Goal: Check status

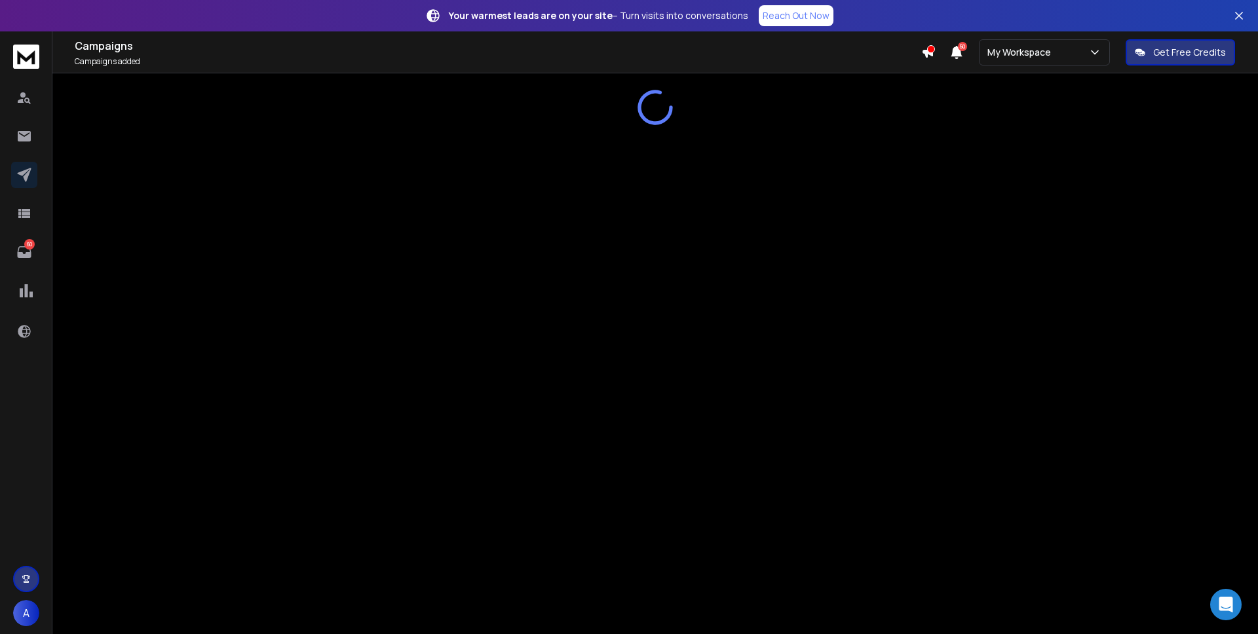
click at [18, 266] on div "60" at bounding box center [26, 254] width 30 height 31
click at [20, 259] on icon at bounding box center [24, 252] width 16 height 16
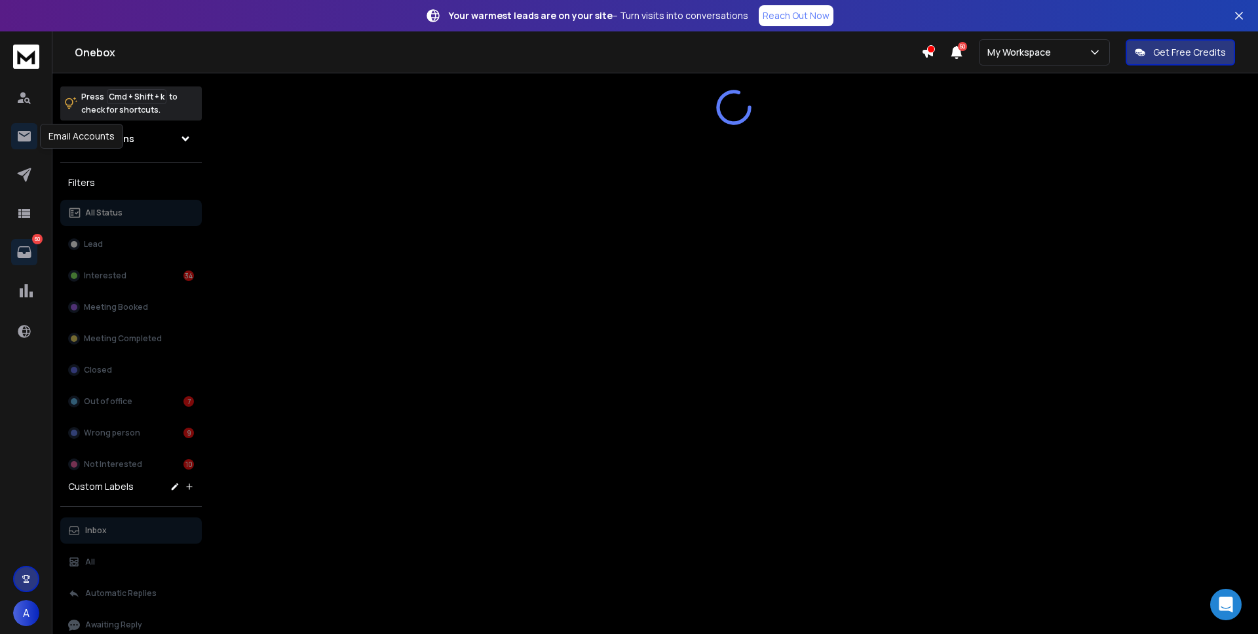
click at [16, 140] on icon at bounding box center [24, 136] width 16 height 16
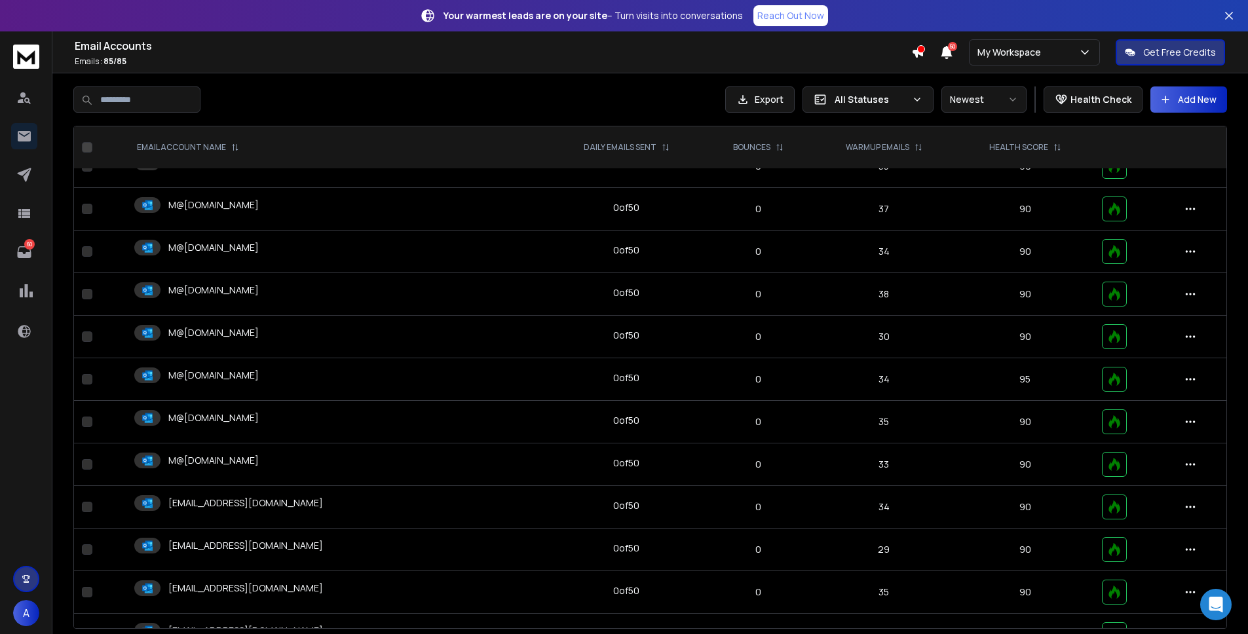
scroll to position [1762, 0]
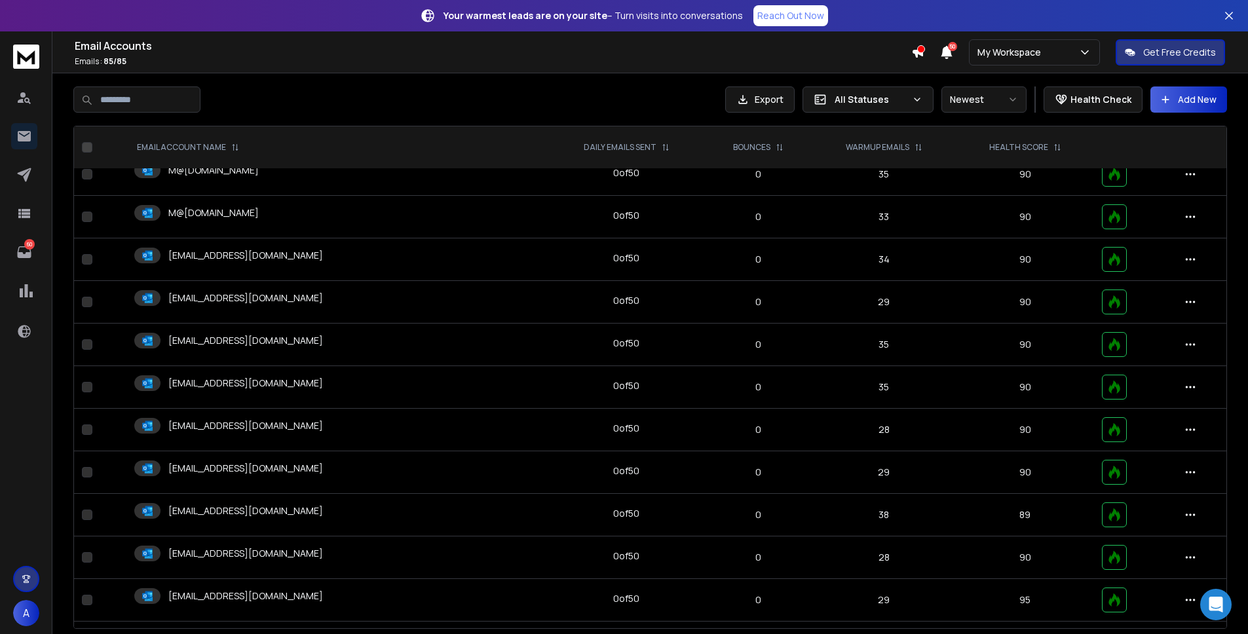
click at [157, 110] on input at bounding box center [136, 99] width 127 height 26
type input "********"
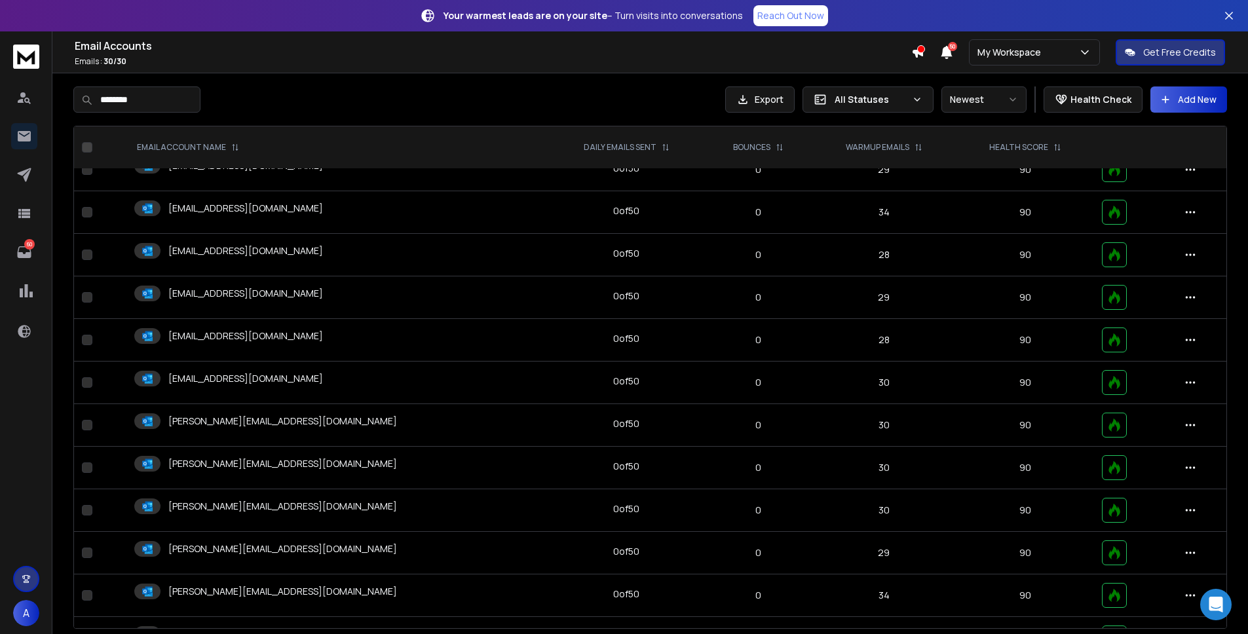
scroll to position [0, 0]
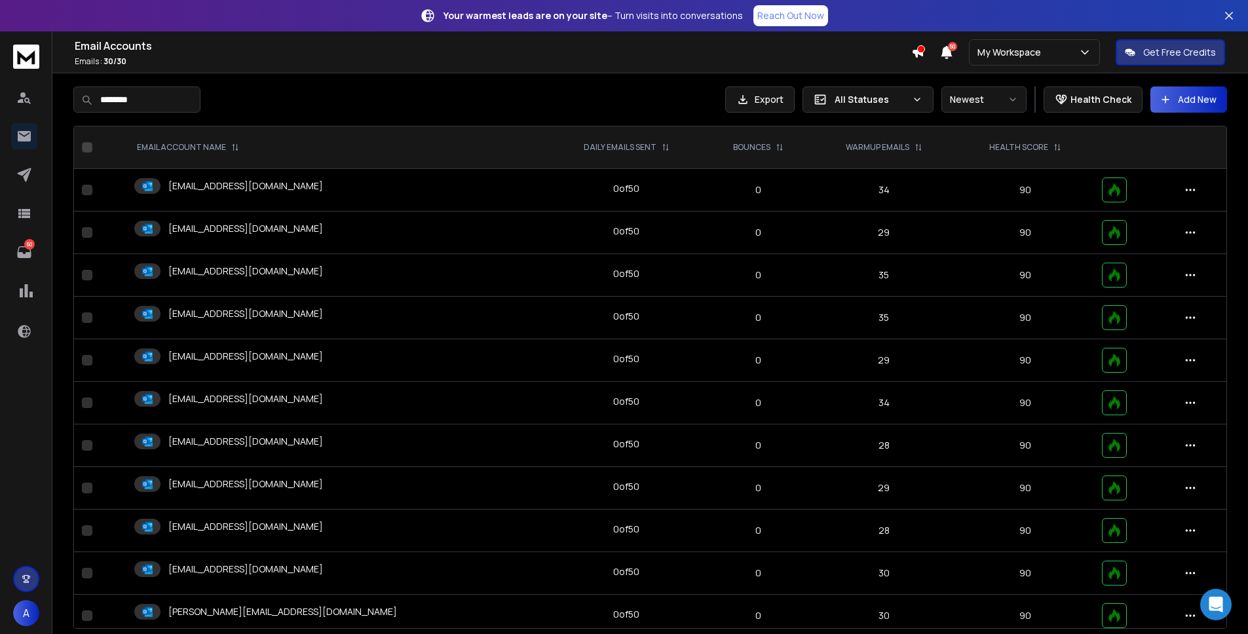
drag, startPoint x: 166, startPoint y: 104, endPoint x: 71, endPoint y: 100, distance: 94.5
click at [71, 100] on div "******** Export All Statuses Newest Health Check Add New ******** EMAIL ACCOUNT…" at bounding box center [650, 357] width 1196 height 569
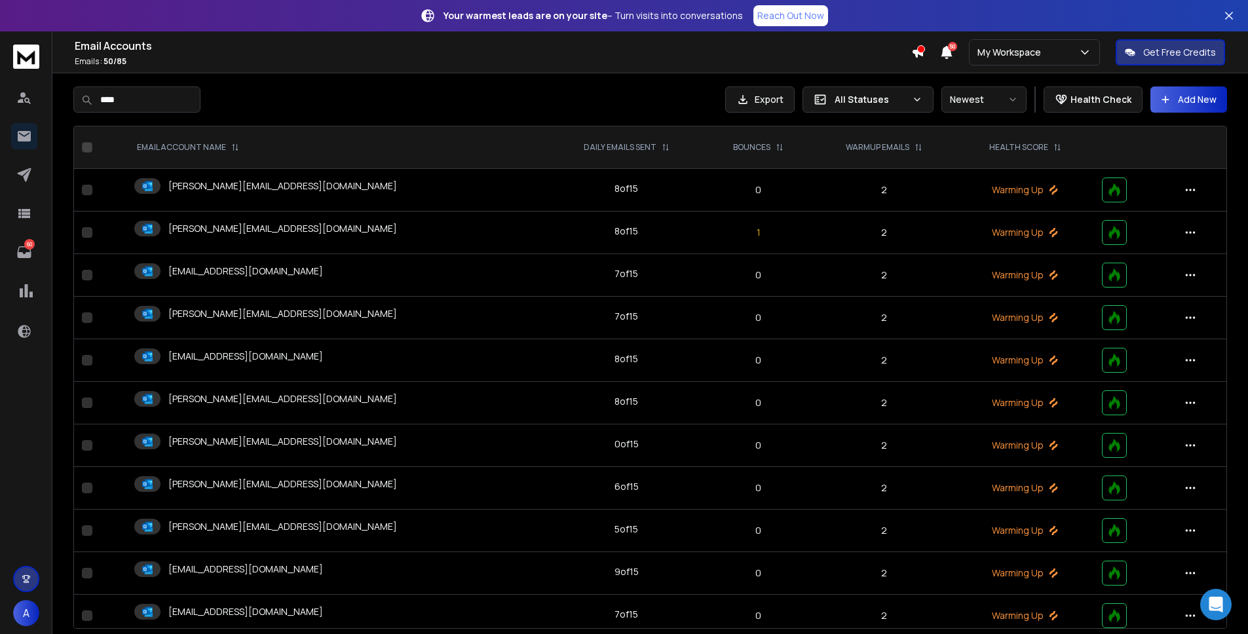
type input "*****"
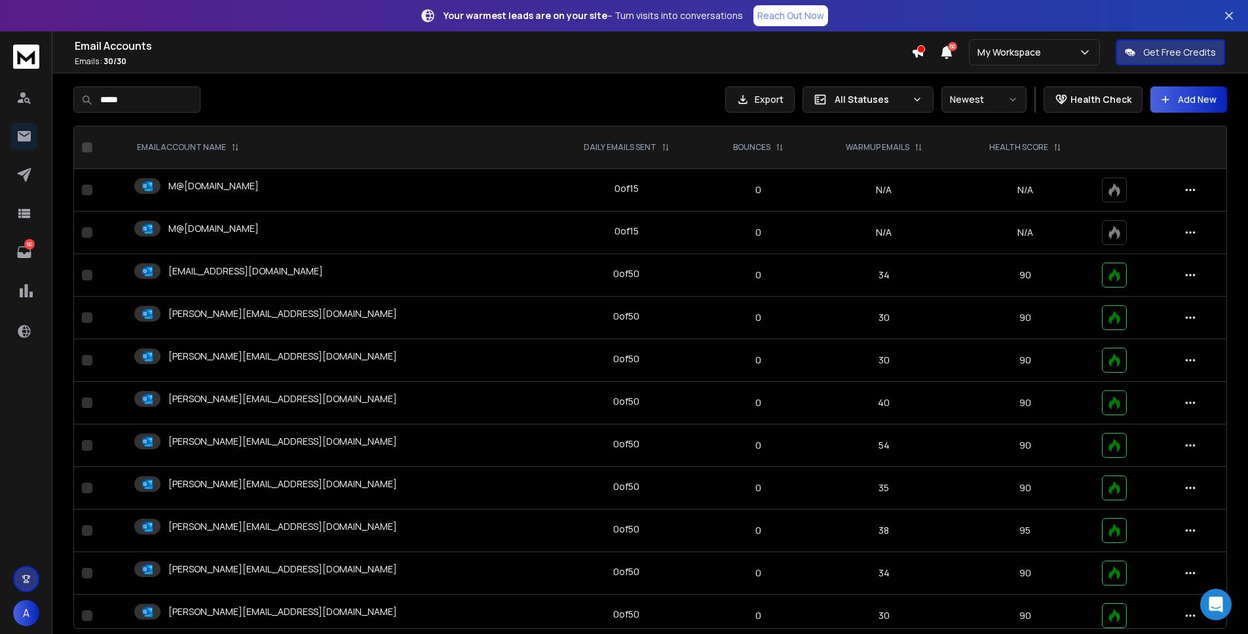
drag, startPoint x: 143, startPoint y: 101, endPoint x: 85, endPoint y: 95, distance: 59.3
click at [85, 95] on div "*****" at bounding box center [136, 99] width 127 height 26
type input "********"
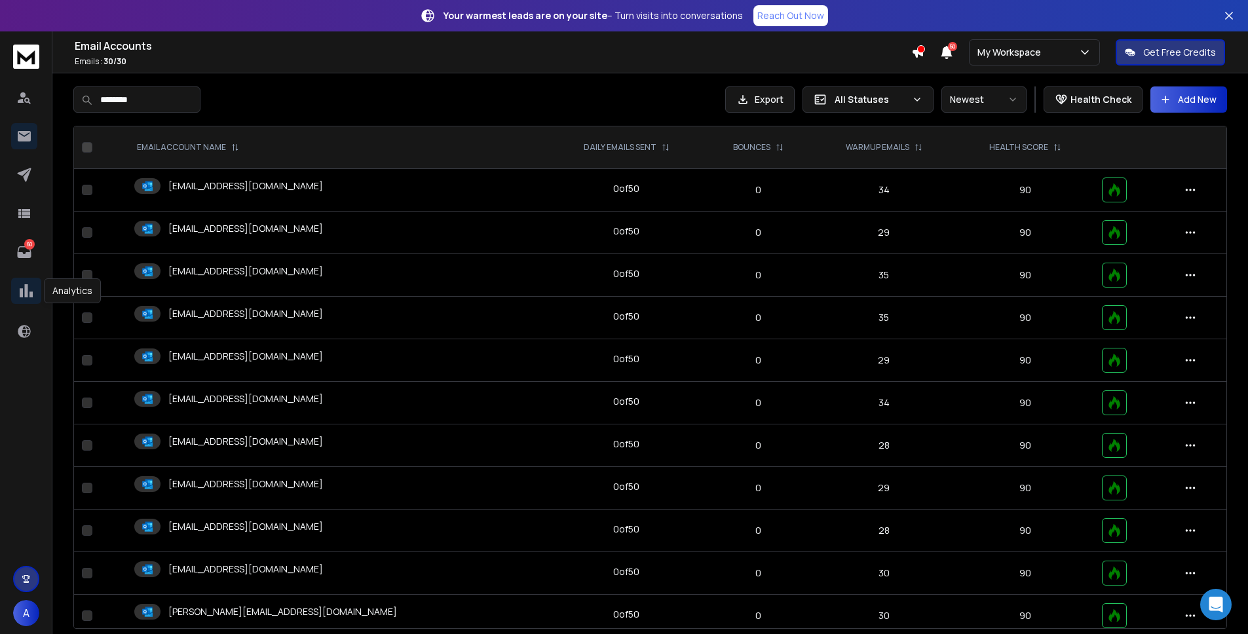
click at [19, 284] on icon at bounding box center [26, 291] width 20 height 20
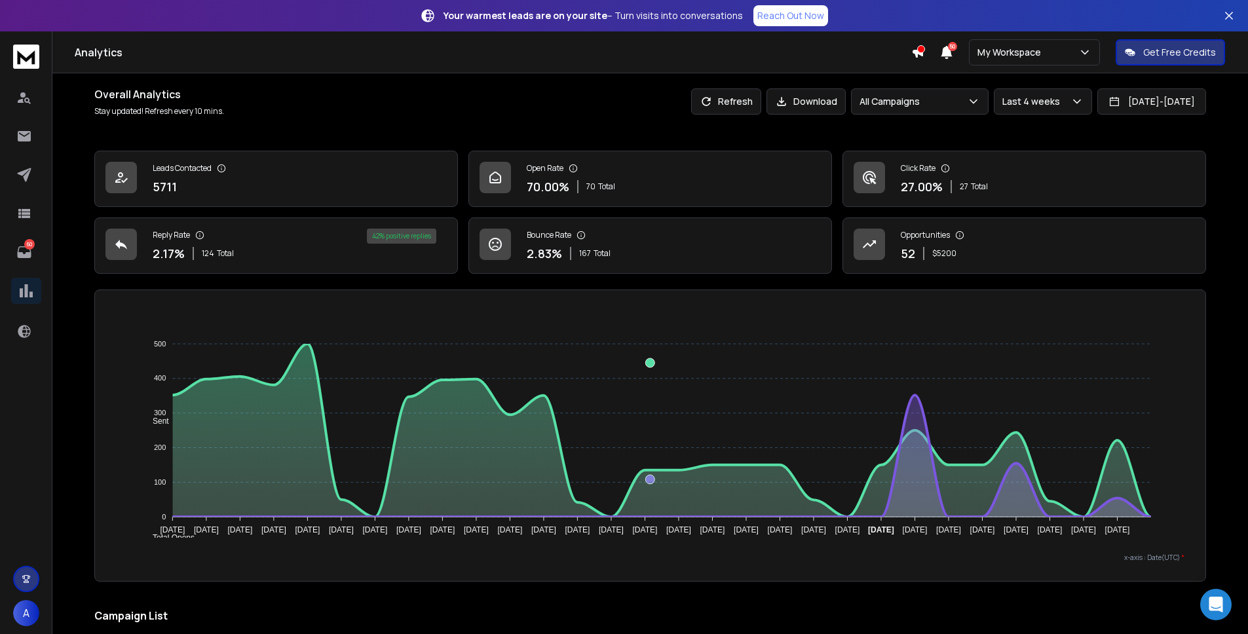
click at [195, 533] on span "Total Opens" at bounding box center [169, 537] width 52 height 9
click at [169, 417] on span "Sent" at bounding box center [156, 421] width 26 height 9
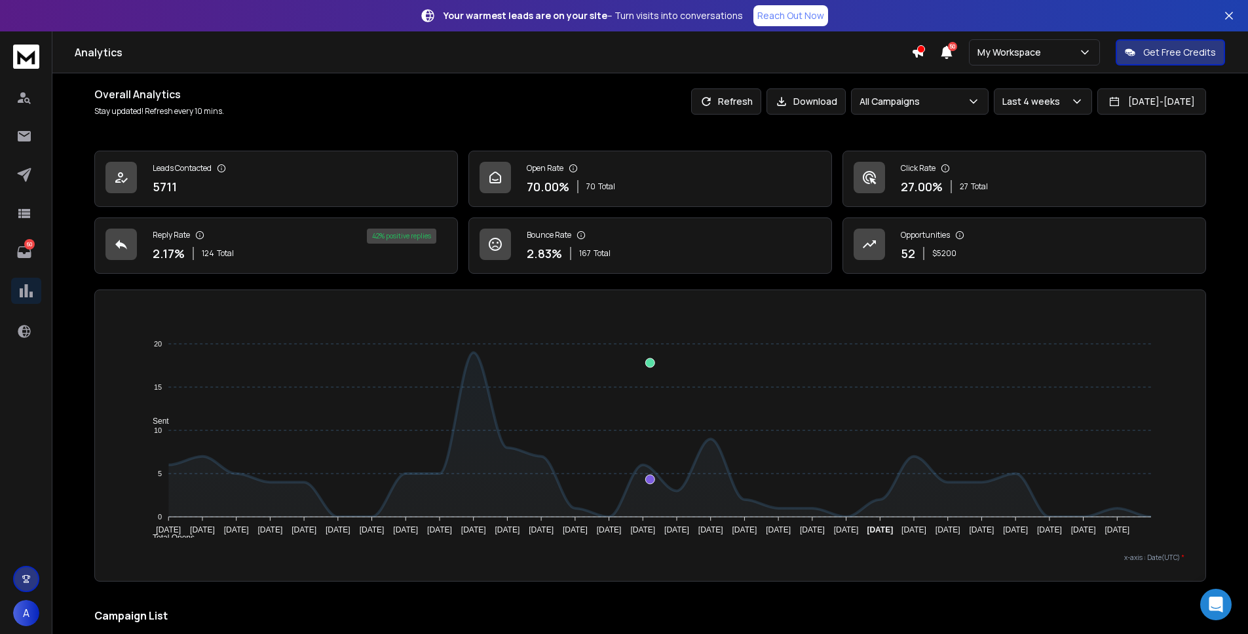
click at [169, 417] on span "Sent" at bounding box center [156, 421] width 26 height 9
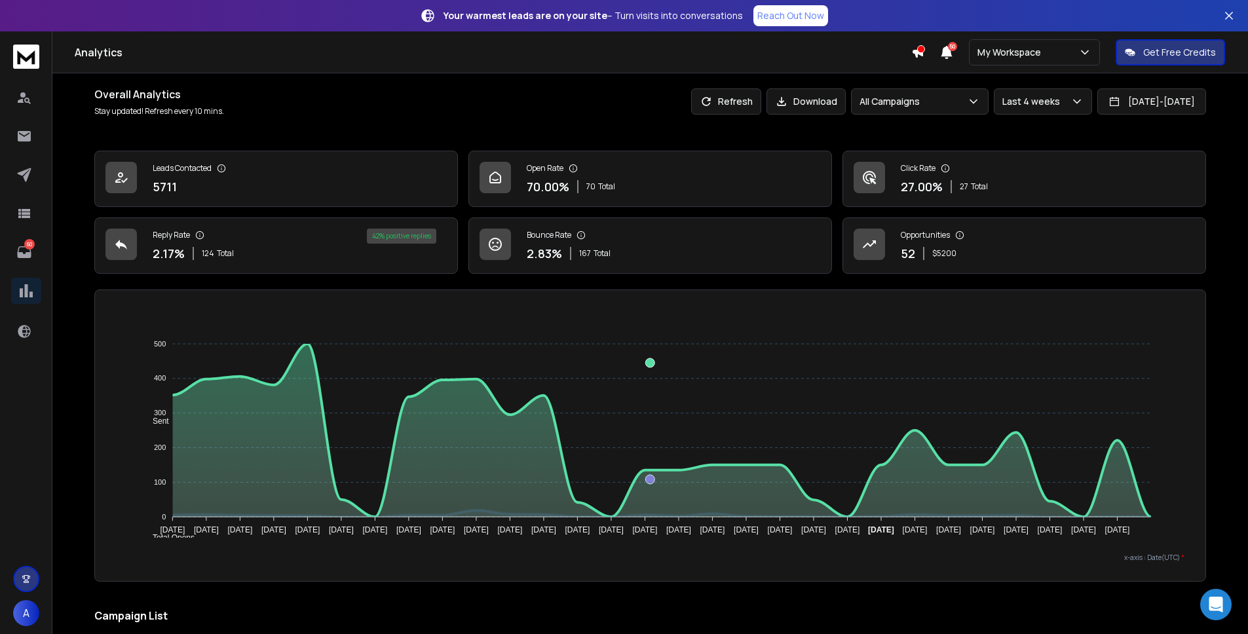
click at [169, 417] on span "Sent" at bounding box center [156, 421] width 26 height 9
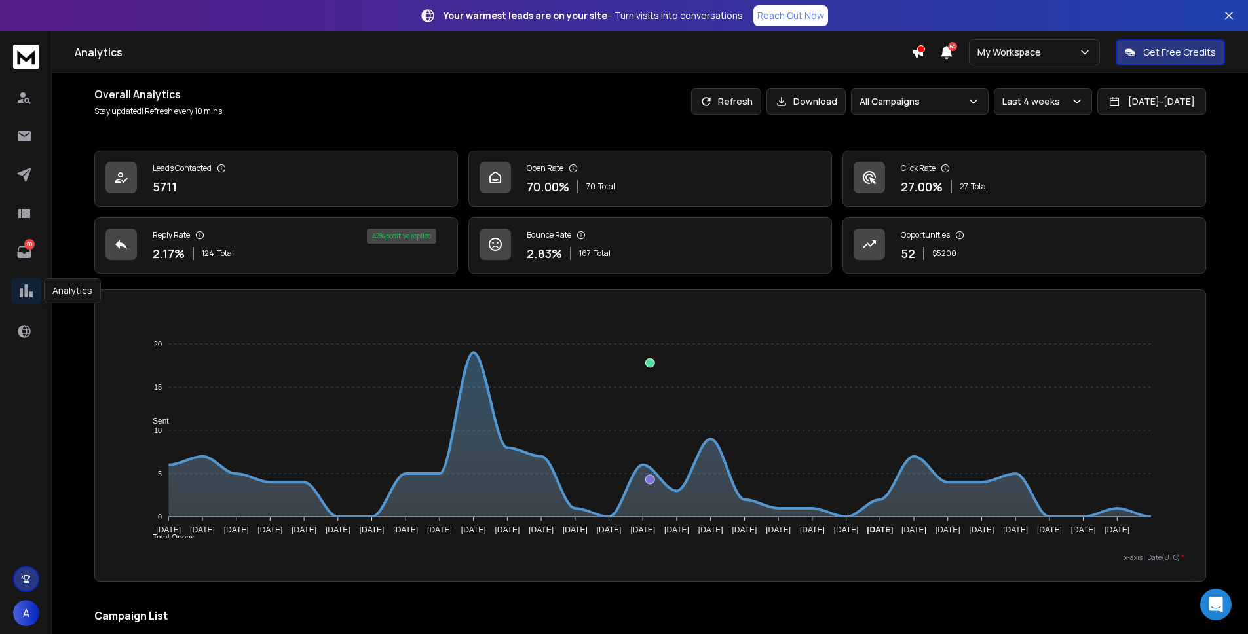
click at [28, 292] on icon at bounding box center [26, 291] width 20 height 20
click at [22, 166] on link at bounding box center [24, 175] width 26 height 26
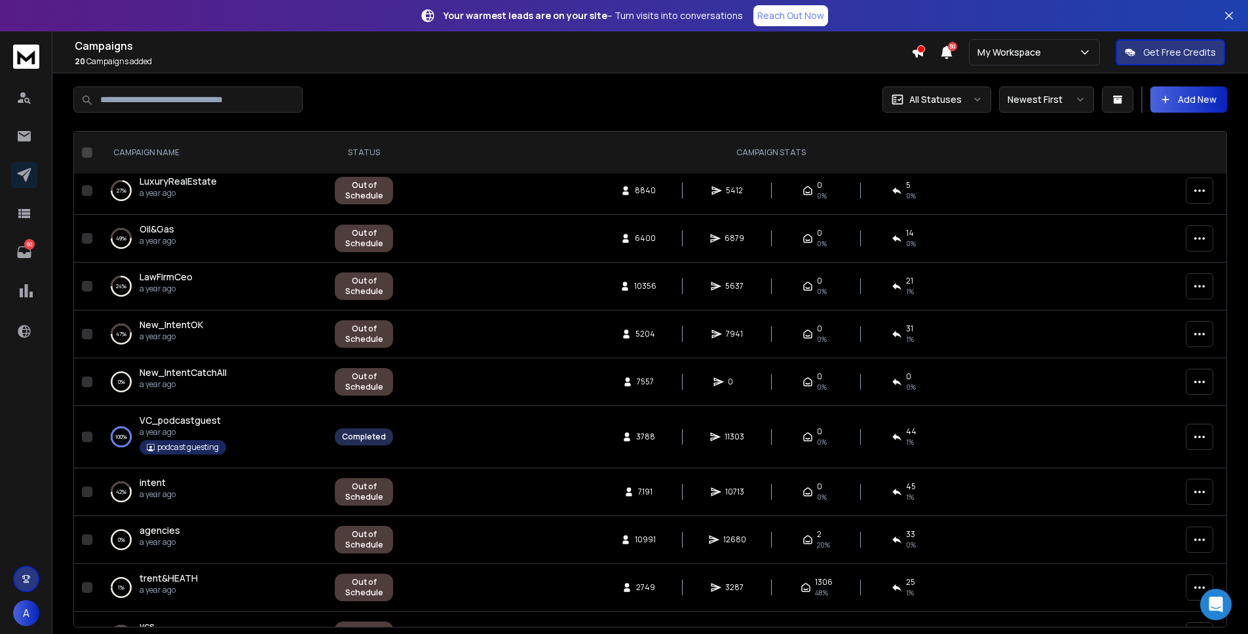
scroll to position [508, 0]
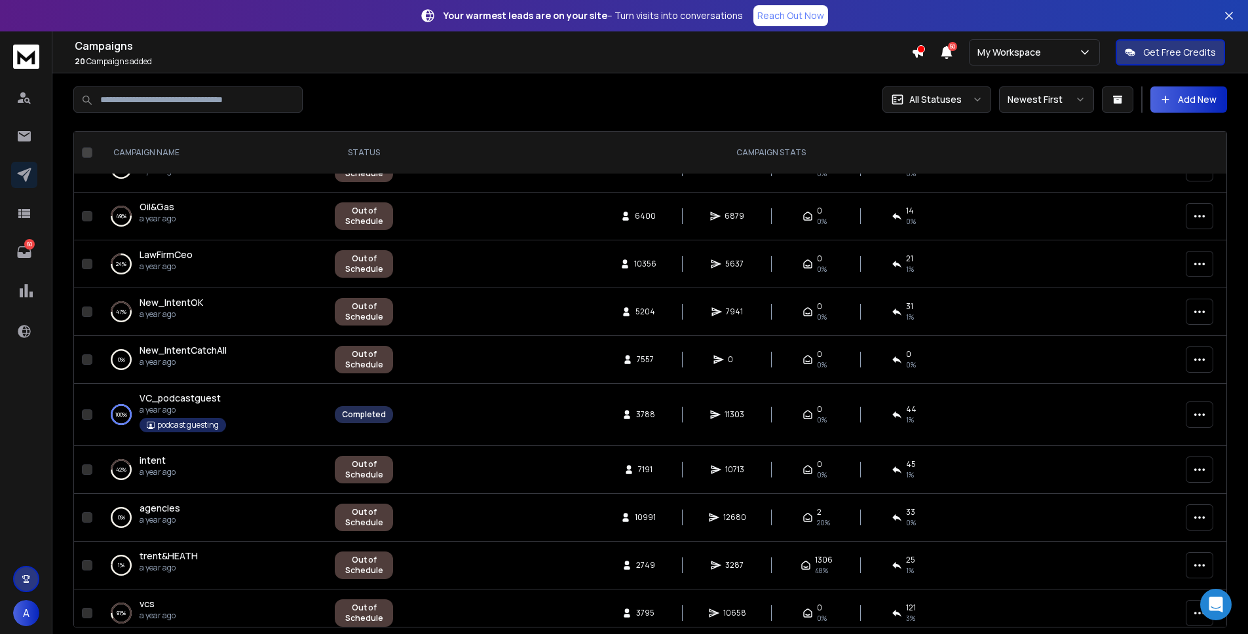
click at [270, 252] on div "24 % LawFirmCeo a year ago" at bounding box center [212, 263] width 203 height 31
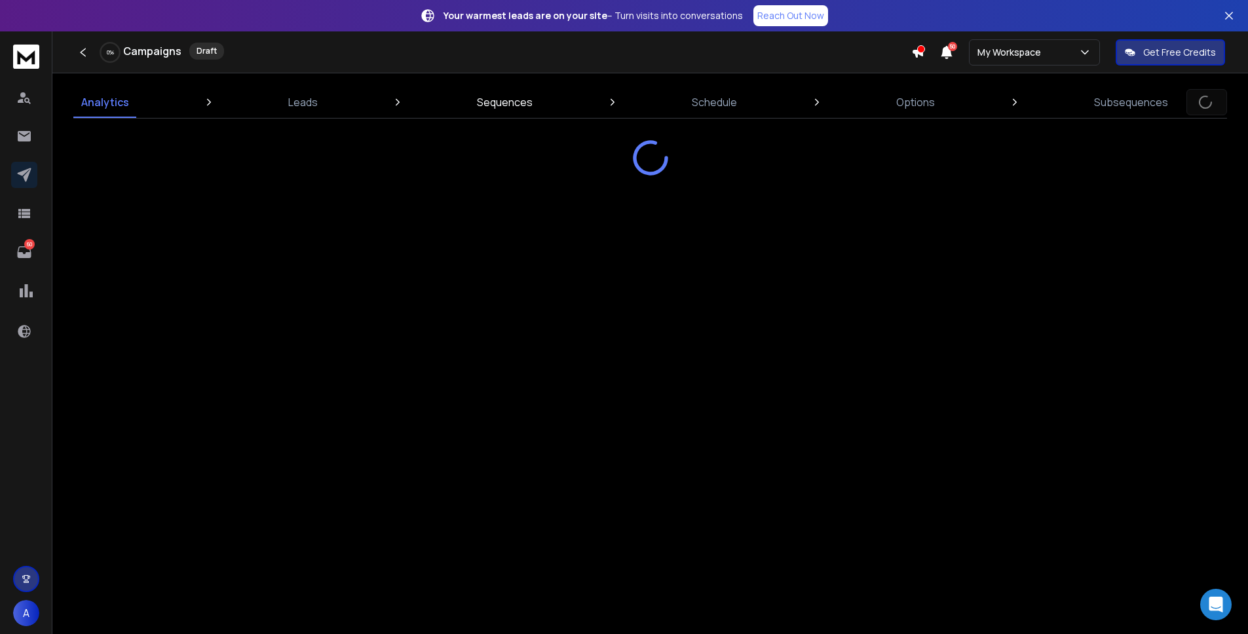
click at [495, 109] on p "Sequences" at bounding box center [505, 102] width 56 height 16
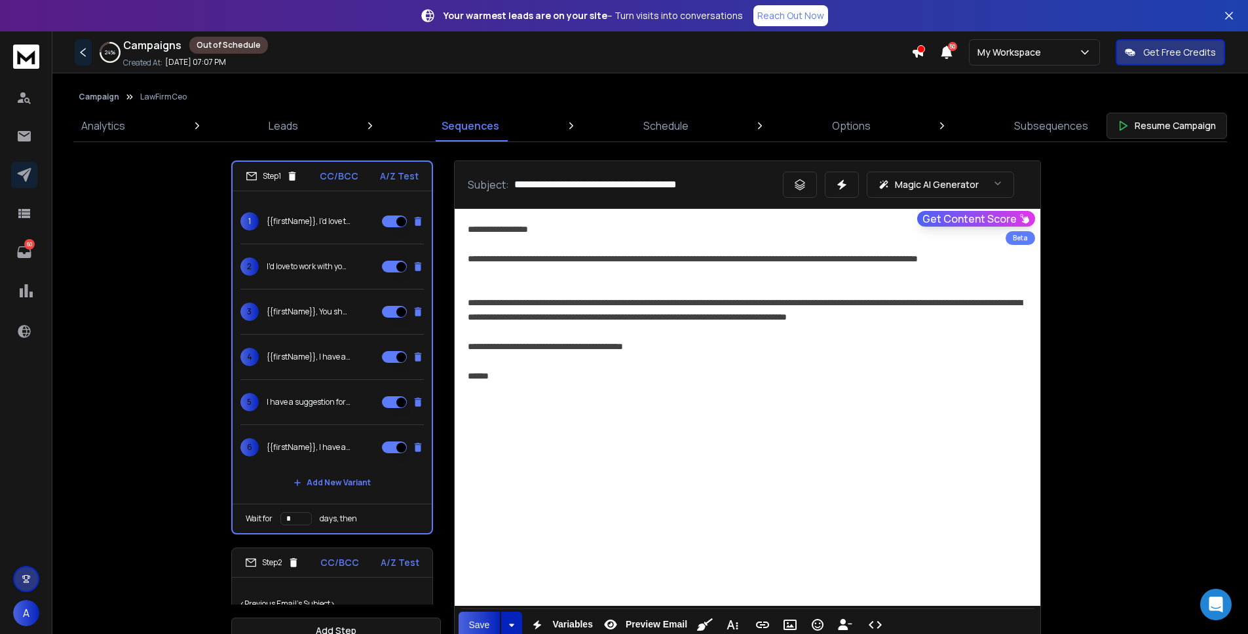
click at [80, 51] on icon at bounding box center [83, 53] width 12 height 12
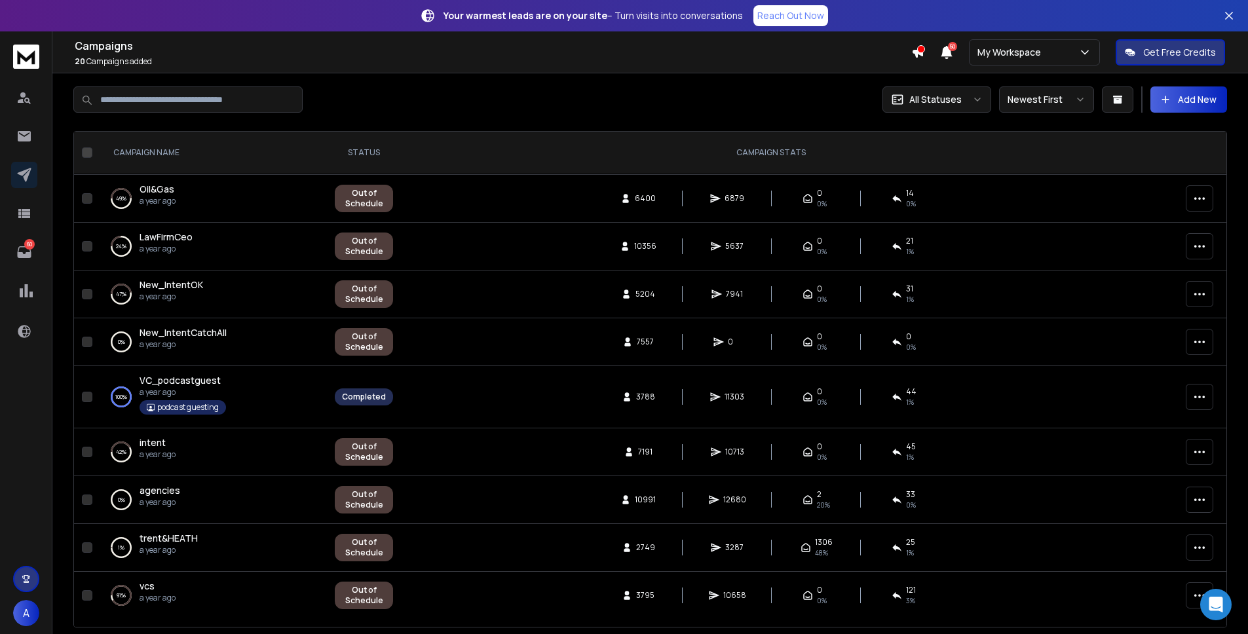
scroll to position [528, 0]
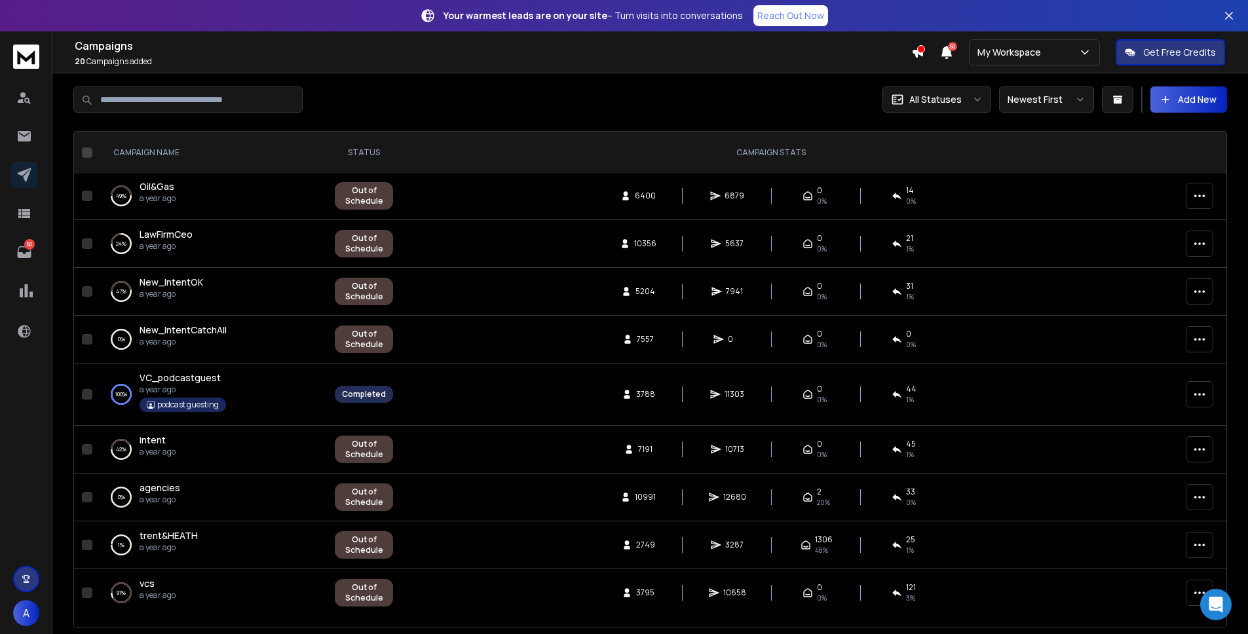
click at [282, 491] on div "0 % agencies a year ago" at bounding box center [212, 497] width 203 height 31
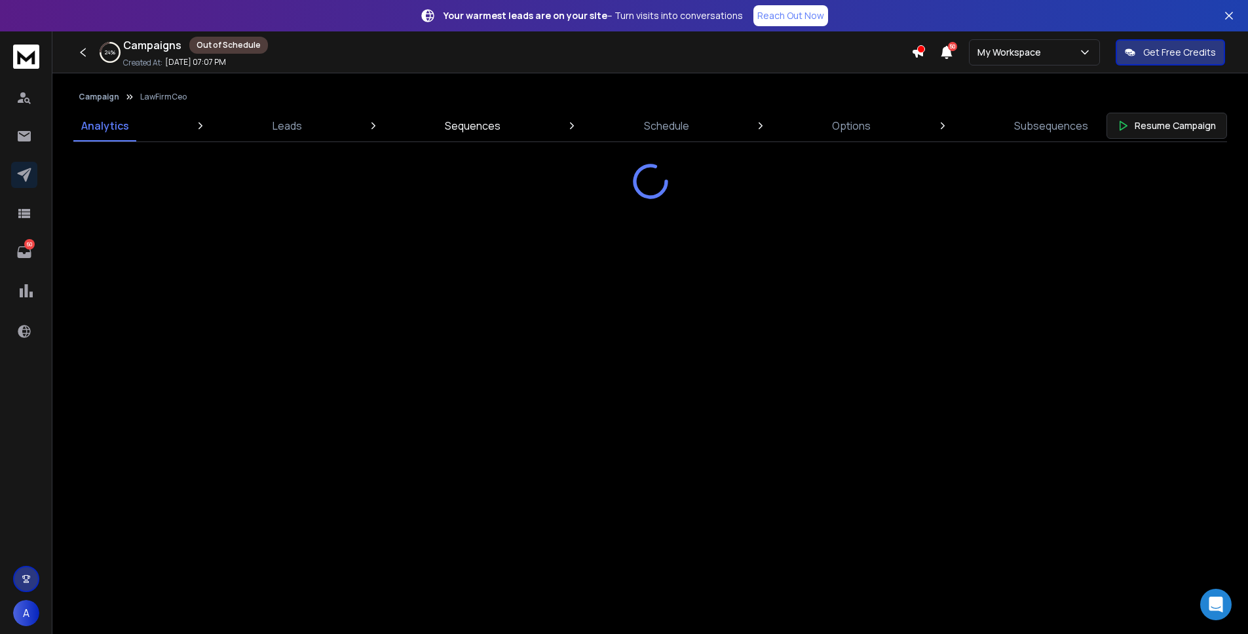
click at [446, 118] on p "Sequences" at bounding box center [473, 126] width 56 height 16
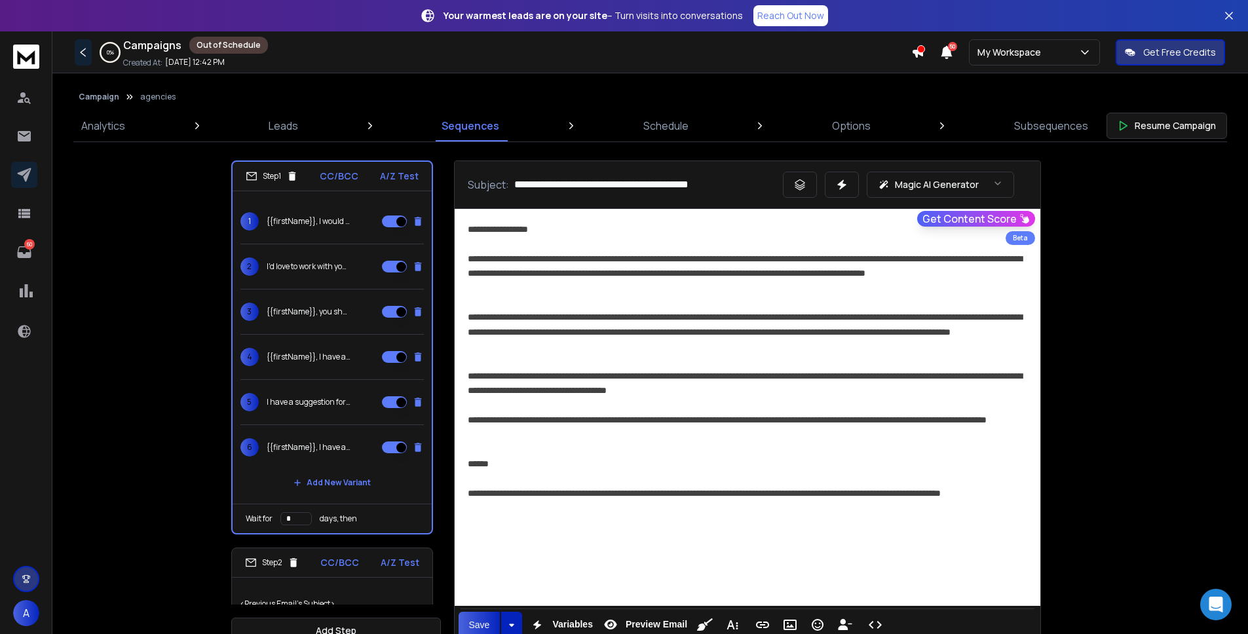
click at [79, 53] on icon at bounding box center [83, 53] width 12 height 12
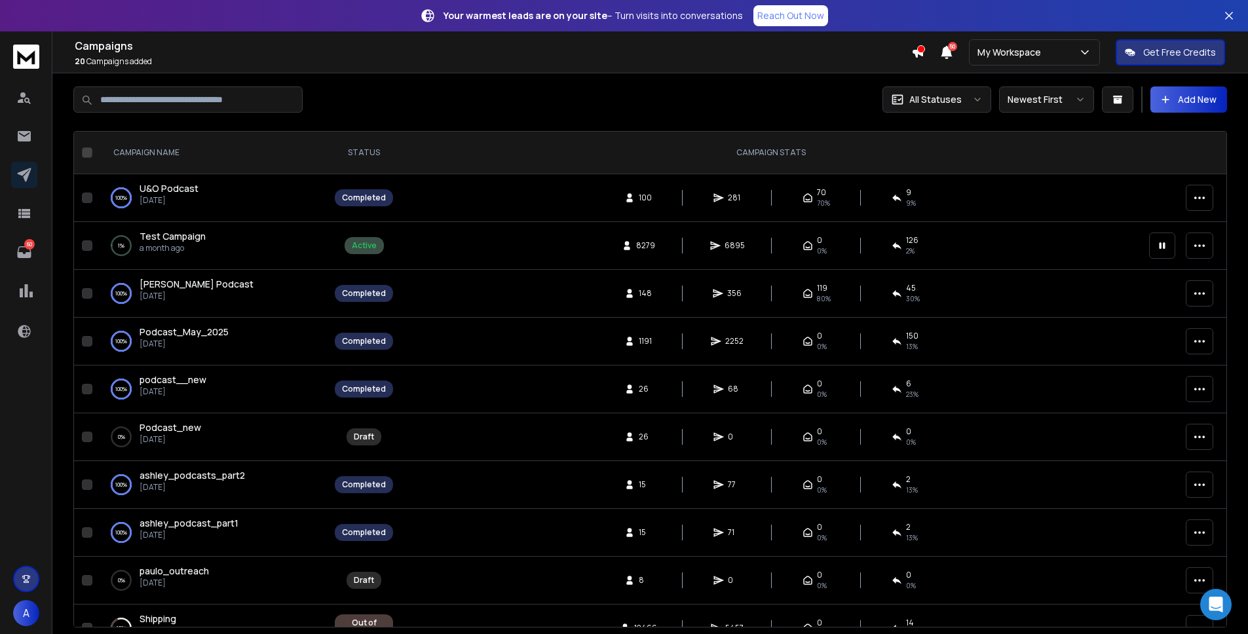
scroll to position [396, 0]
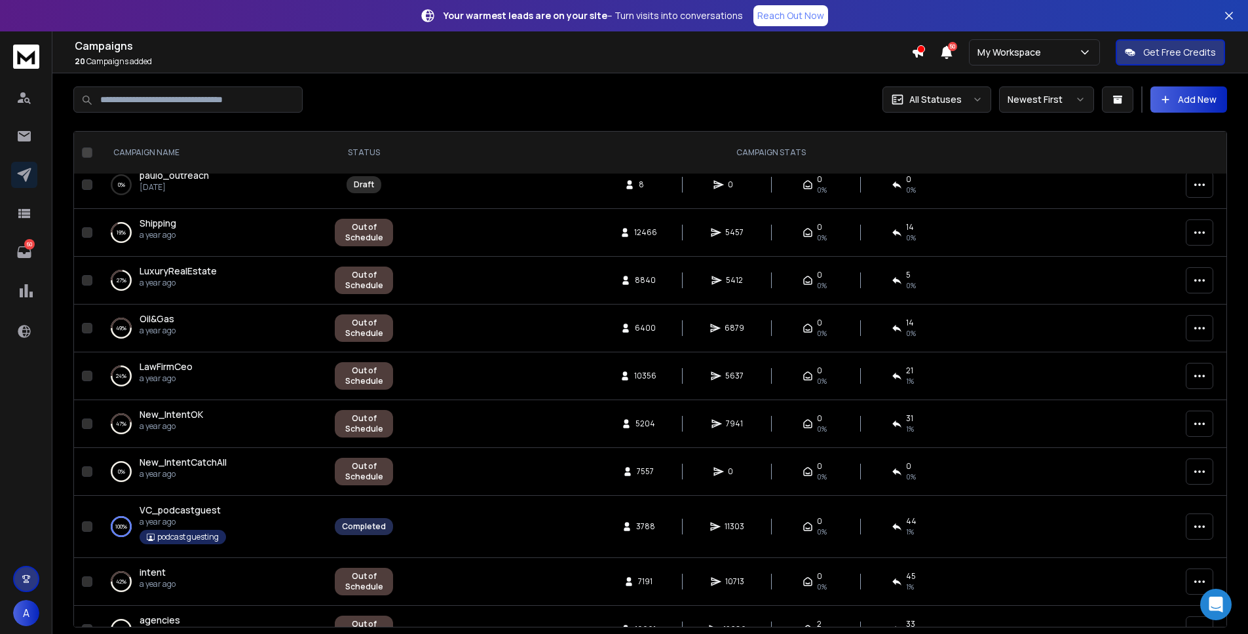
click at [229, 355] on td "24 % LawFirmCeo a year ago" at bounding box center [212, 376] width 229 height 48
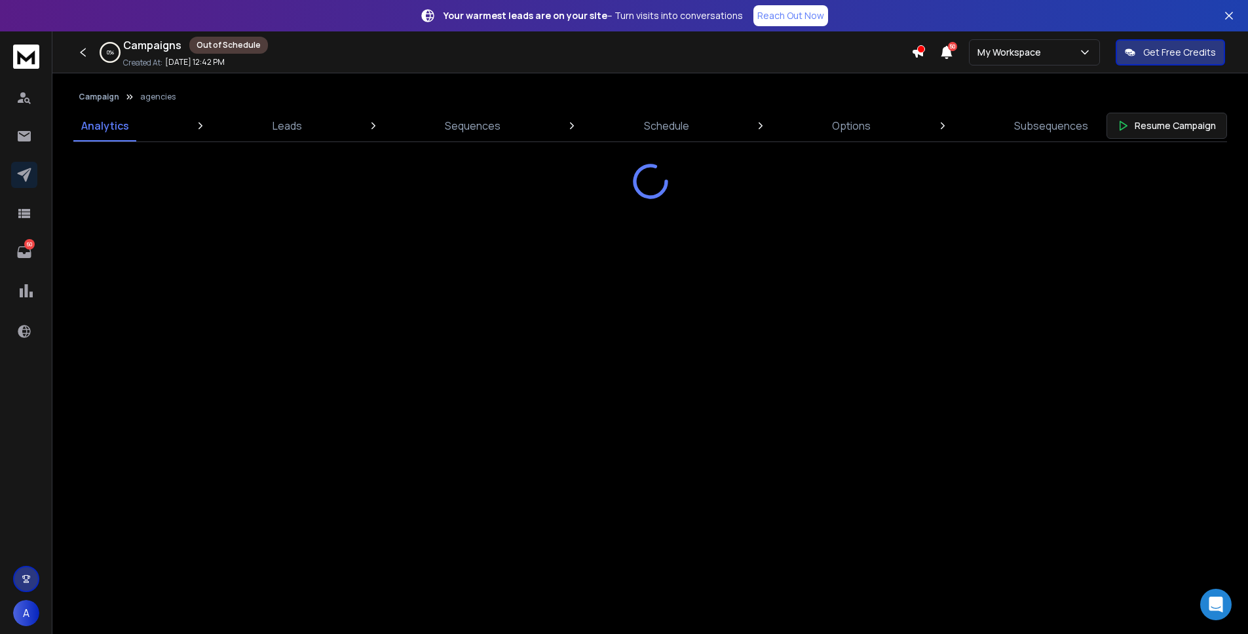
click at [433, 121] on div "Analytics Leads Sequences Schedule Options Subsequences" at bounding box center [584, 125] width 1023 height 31
click at [455, 121] on p "Sequences" at bounding box center [473, 126] width 56 height 16
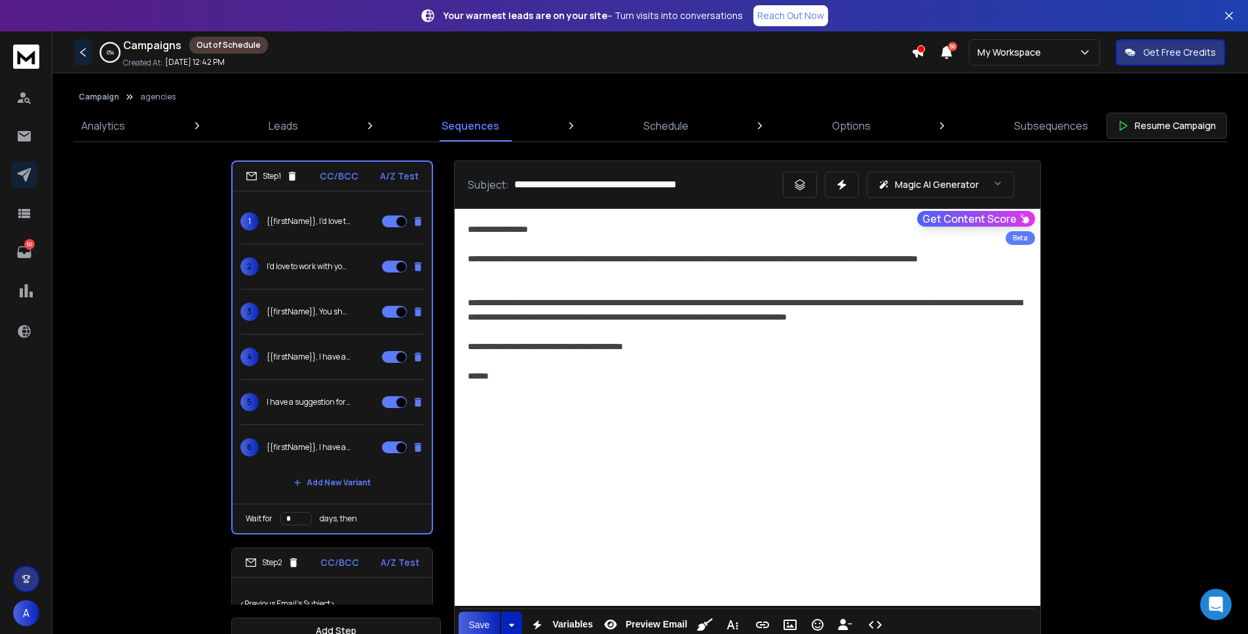
click at [86, 48] on icon at bounding box center [83, 53] width 12 height 12
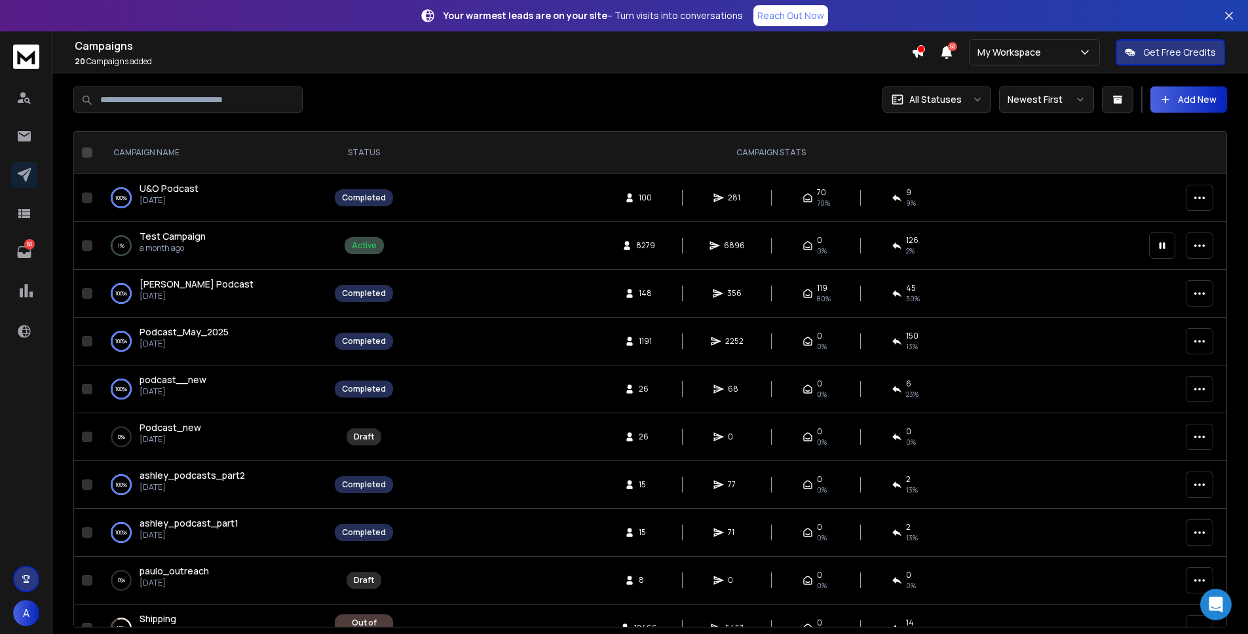
click at [958, 240] on div "8279 6896 0 0% 126 2 %" at bounding box center [771, 245] width 725 height 21
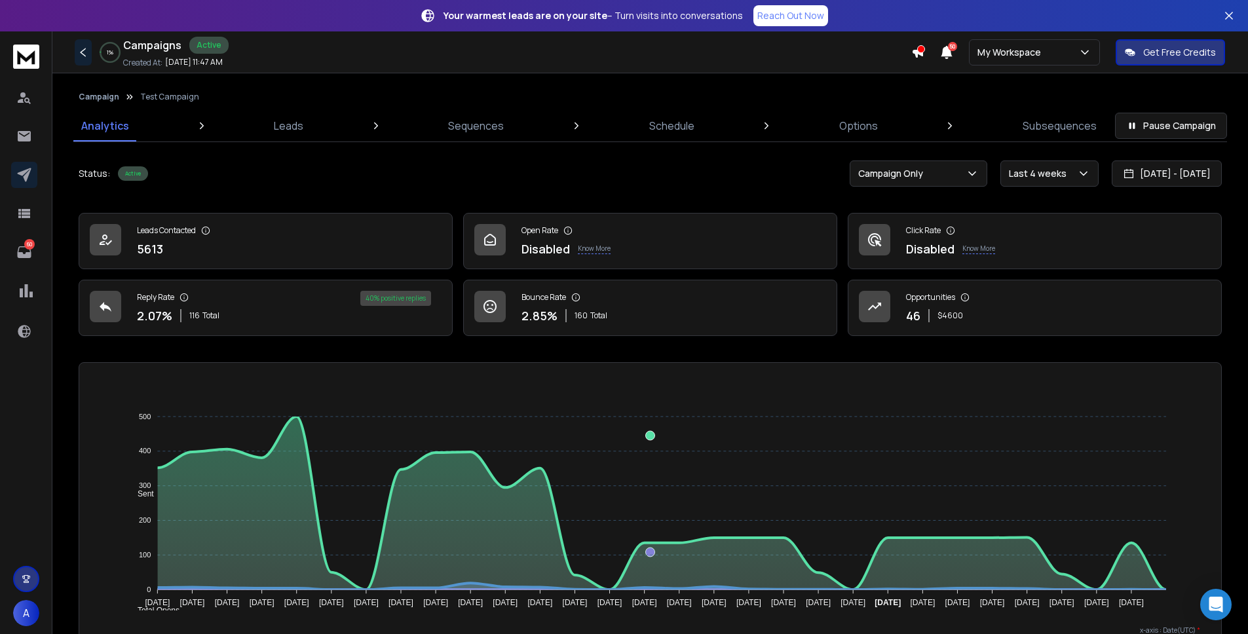
click at [81, 54] on icon at bounding box center [83, 53] width 12 height 12
